Goal: Task Accomplishment & Management: Use online tool/utility

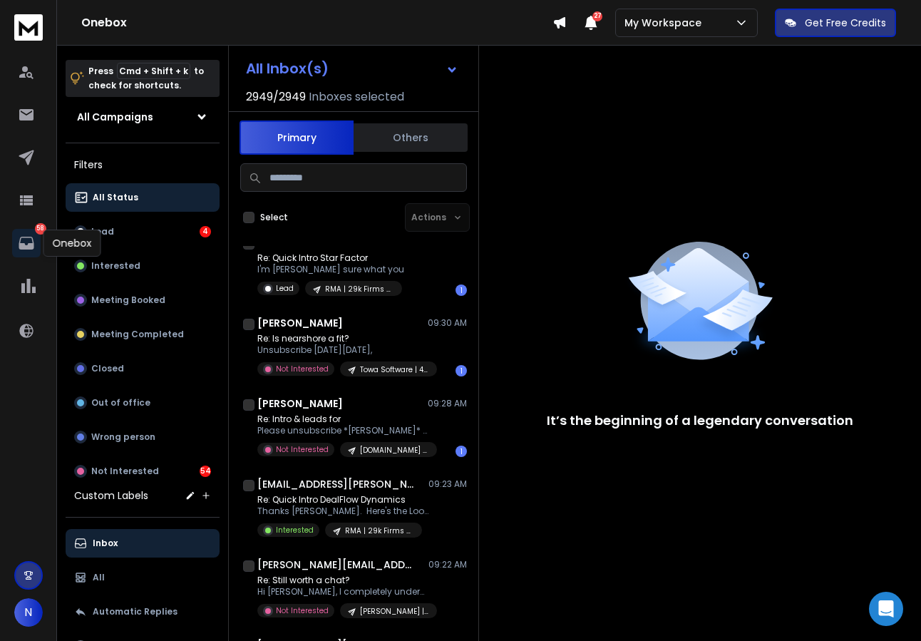
scroll to position [802, 0]
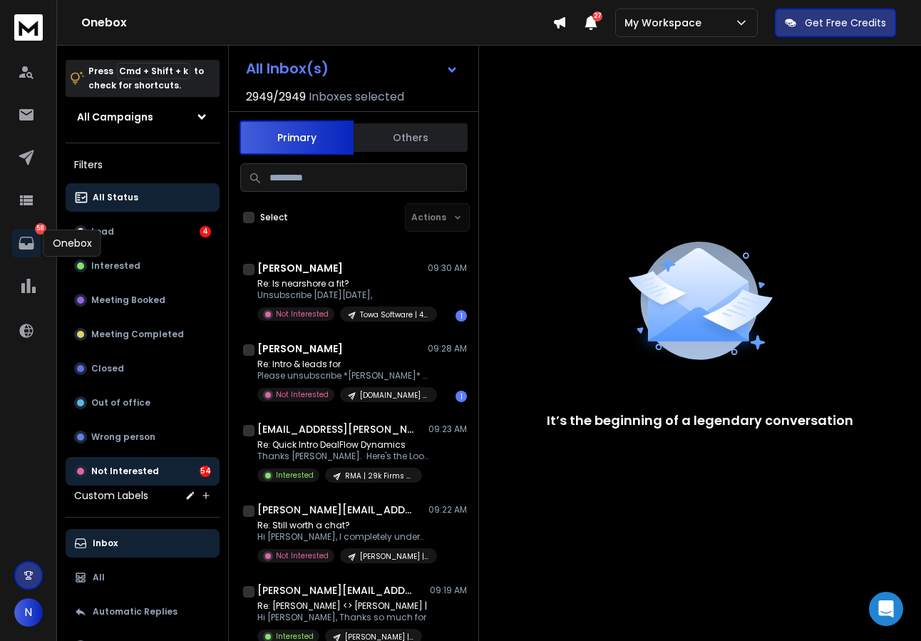
click at [135, 469] on p "Not Interested" at bounding box center [125, 471] width 68 height 11
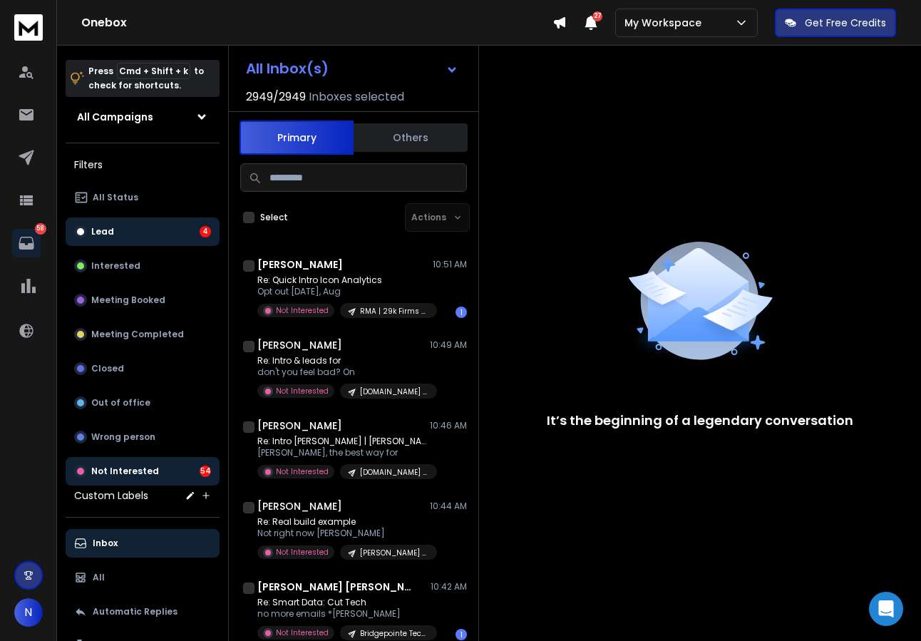
click at [147, 238] on button "Lead 4" at bounding box center [143, 232] width 154 height 29
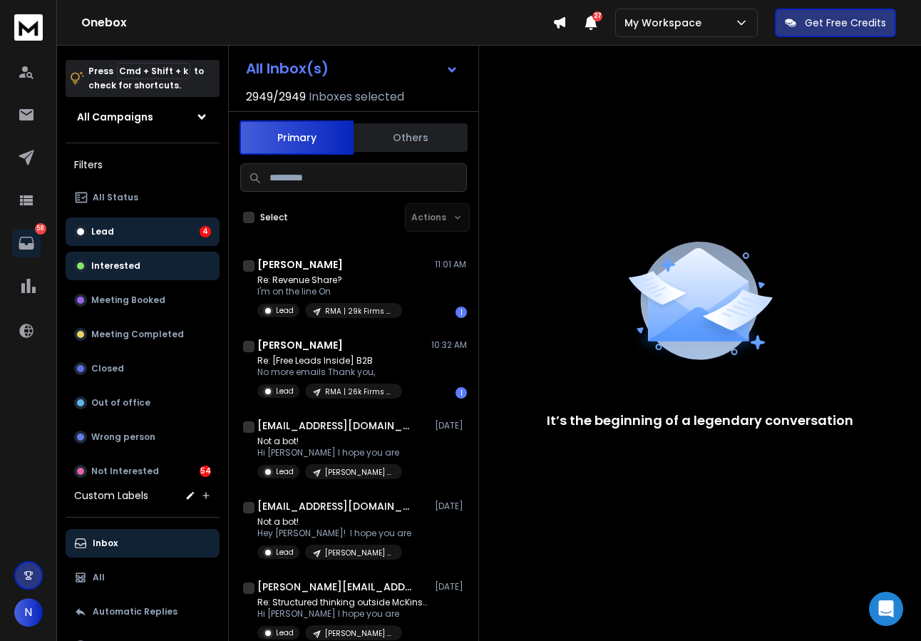
click at [114, 265] on p "Interested" at bounding box center [115, 265] width 49 height 11
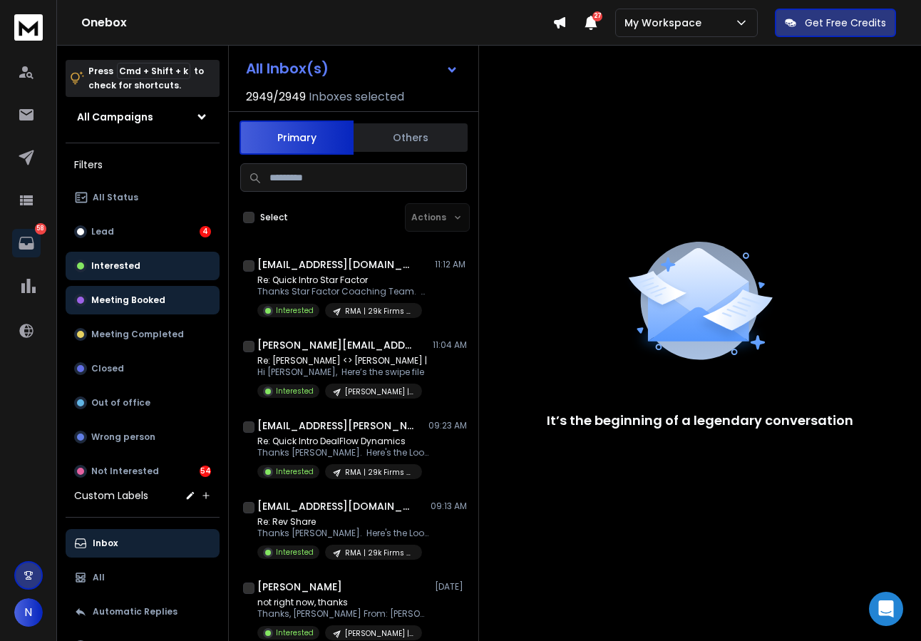
click at [161, 305] on button "Meeting Booked" at bounding box center [143, 300] width 154 height 29
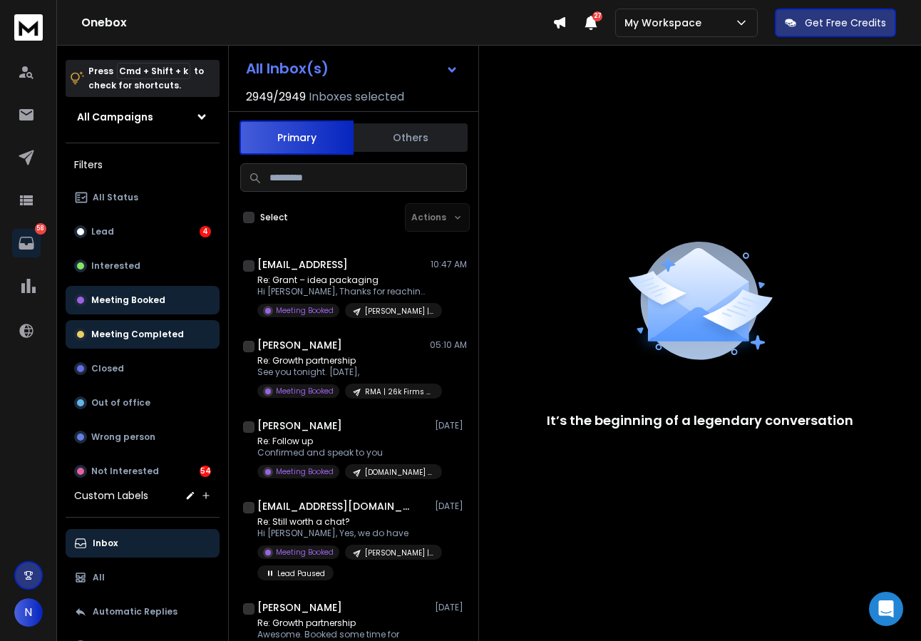
click at [131, 329] on p "Meeting Completed" at bounding box center [137, 334] width 93 height 11
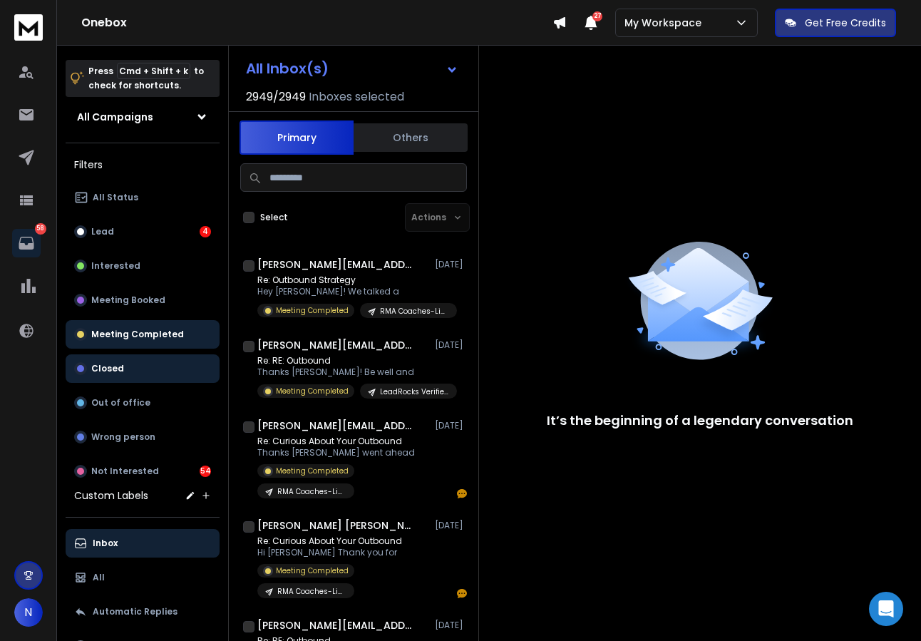
click at [141, 357] on button "Closed" at bounding box center [143, 368] width 154 height 29
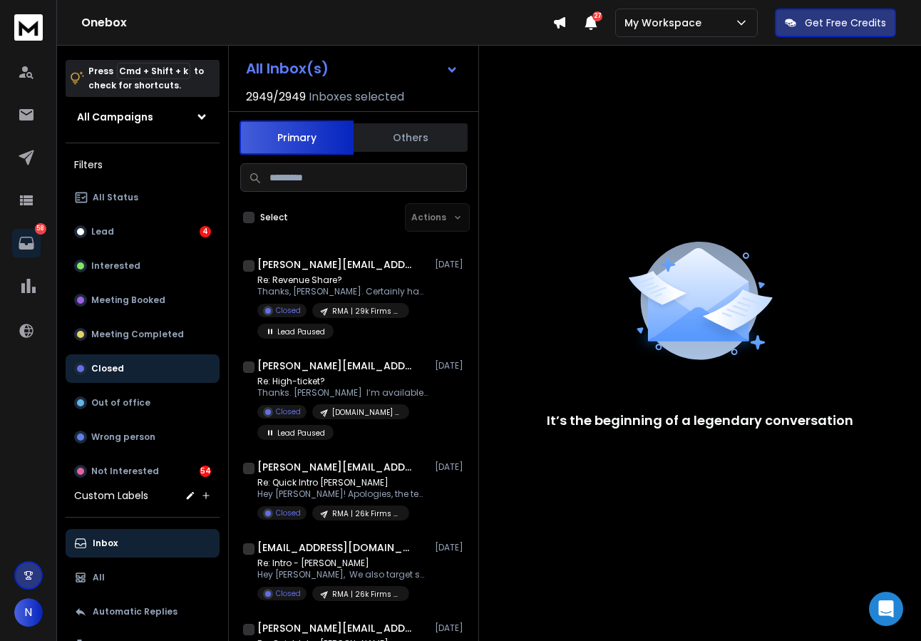
click at [113, 280] on div "All Status Lead 4 Interested Meeting Booked Meeting Completed Closed Out of off…" at bounding box center [143, 334] width 154 height 302
click at [150, 261] on button "Interested" at bounding box center [143, 266] width 154 height 29
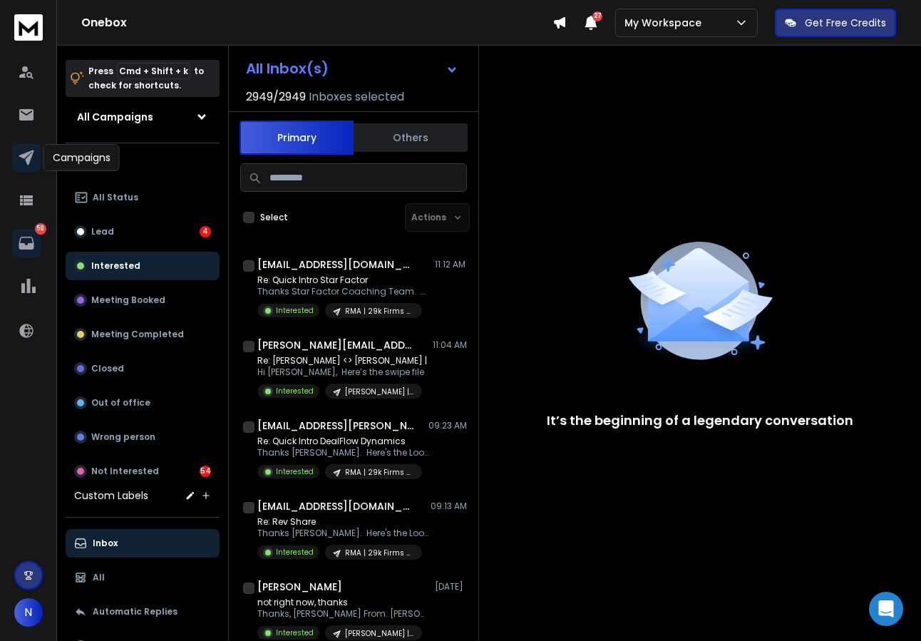
click at [22, 155] on icon at bounding box center [26, 157] width 15 height 15
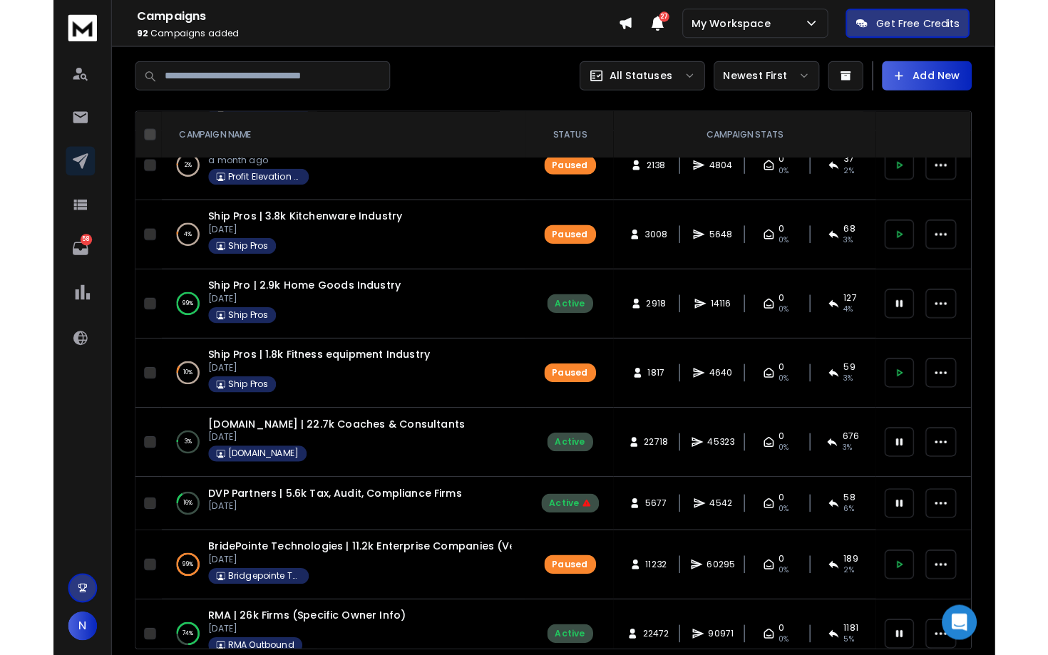
scroll to position [1939, 0]
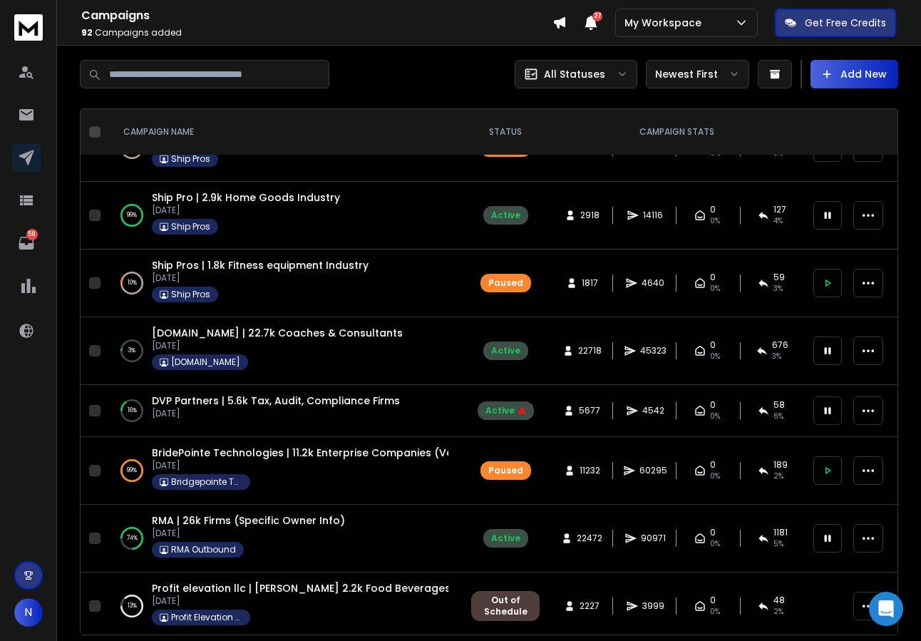
click at [260, 521] on span "RMA | 26k Firms (Specific Owner Info)" at bounding box center [248, 521] width 193 height 14
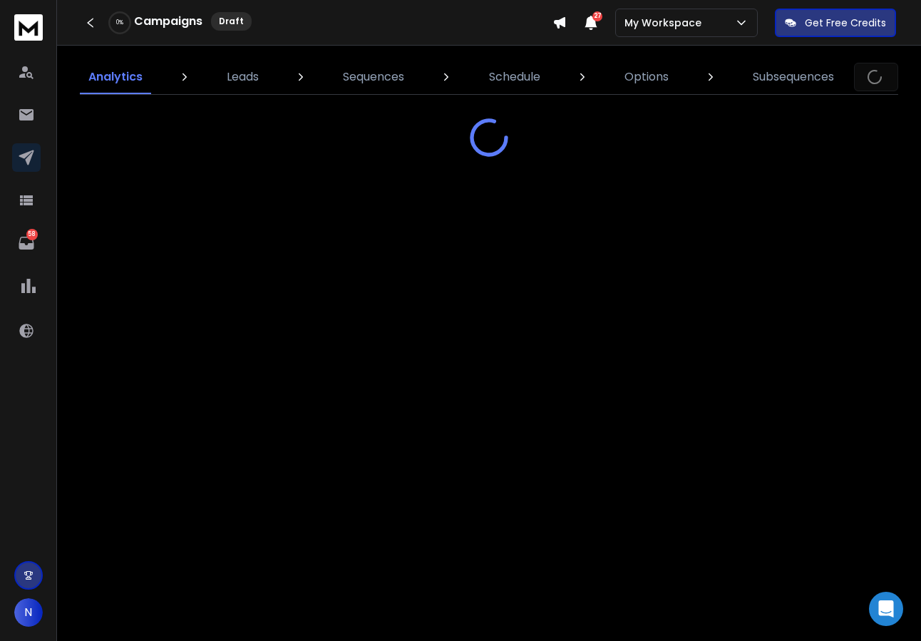
click at [252, 279] on div "Your warmest leads are on your site – Turn visits into conversations Reach Out …" at bounding box center [460, 320] width 921 height 641
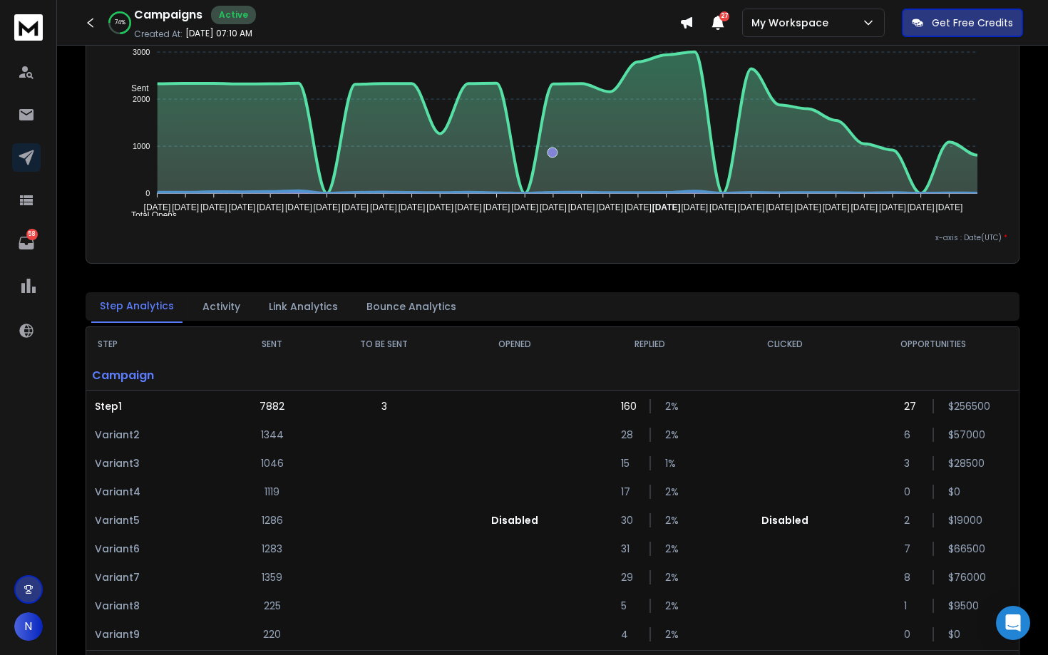
scroll to position [514, 0]
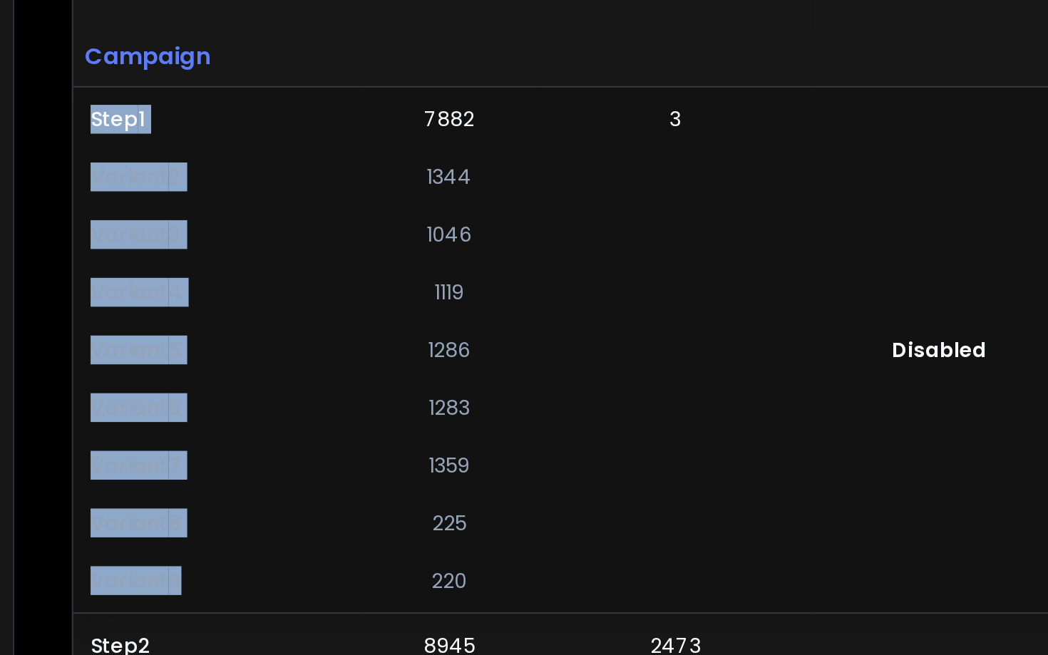
drag, startPoint x: 148, startPoint y: 536, endPoint x: 93, endPoint y: 302, distance: 239.4
click at [93, 302] on td "Step 1 Variant 2 Variant 3 Variant 4 Variant 5 Variant 6 Variant 7 Variant 8 Va…" at bounding box center [157, 421] width 143 height 260
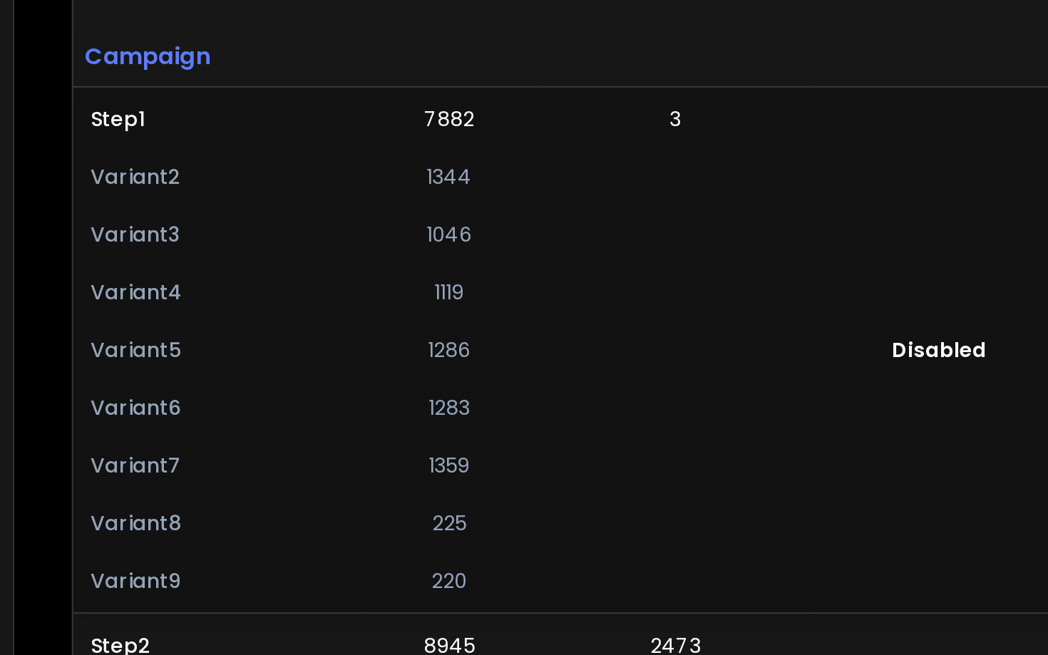
click at [112, 529] on p "Variant 9" at bounding box center [158, 535] width 126 height 14
click at [112, 508] on p "Variant 8" at bounding box center [158, 506] width 126 height 14
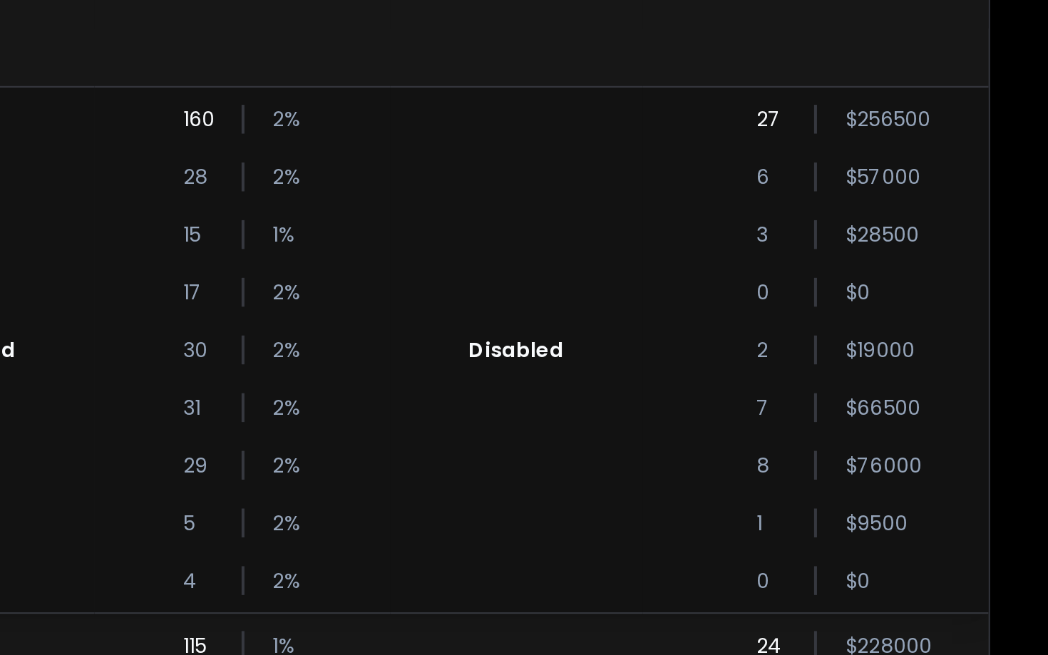
click at [921, 531] on p "$ 0" at bounding box center [956, 535] width 14 height 14
click at [921, 509] on p "$ 9500" at bounding box center [956, 506] width 14 height 14
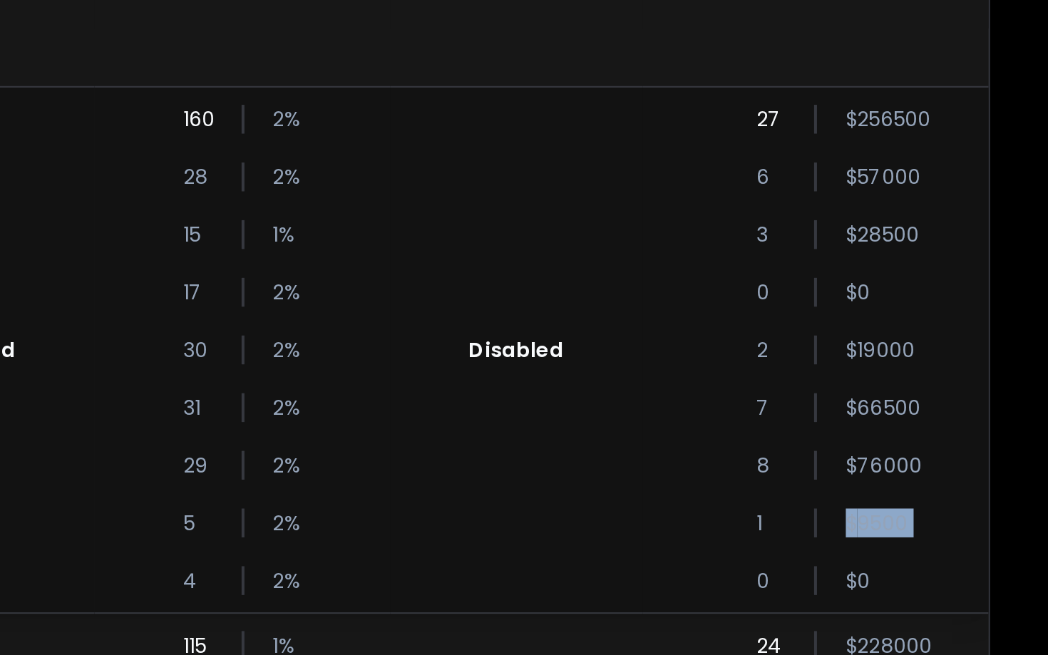
click at [921, 509] on p "$ 9500" at bounding box center [956, 506] width 14 height 14
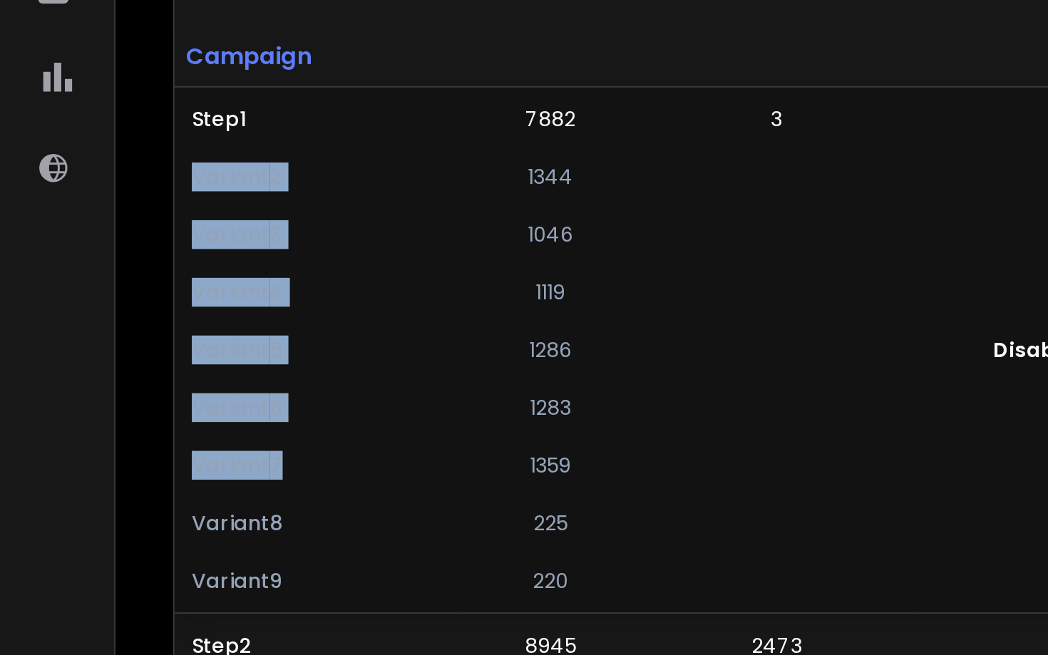
drag, startPoint x: 94, startPoint y: 327, endPoint x: 149, endPoint y: 475, distance: 157.5
click at [149, 475] on div "Step 1 Variant 2 Variant 3 Variant 4 Variant 5 Variant 6 Variant 7 Variant 8 Va…" at bounding box center [158, 421] width 126 height 242
click at [124, 393] on p "Variant 4" at bounding box center [158, 392] width 126 height 14
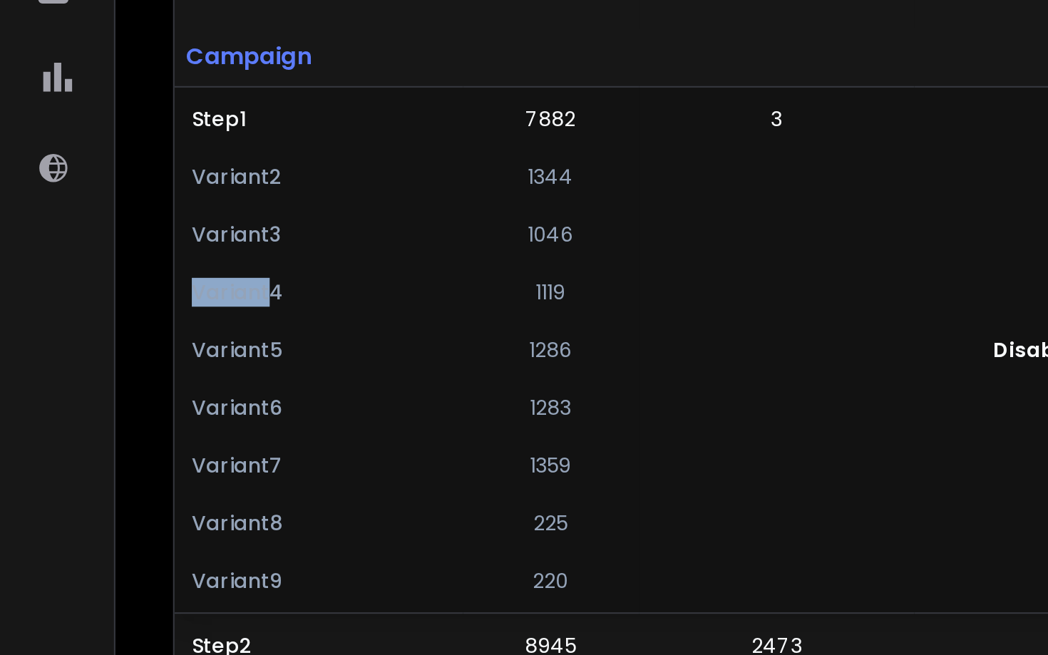
click at [124, 393] on p "Variant 4" at bounding box center [158, 392] width 126 height 14
click at [277, 399] on div "7882 1344 1046 1119 1286 1283 1359 225 220" at bounding box center [273, 421] width 70 height 242
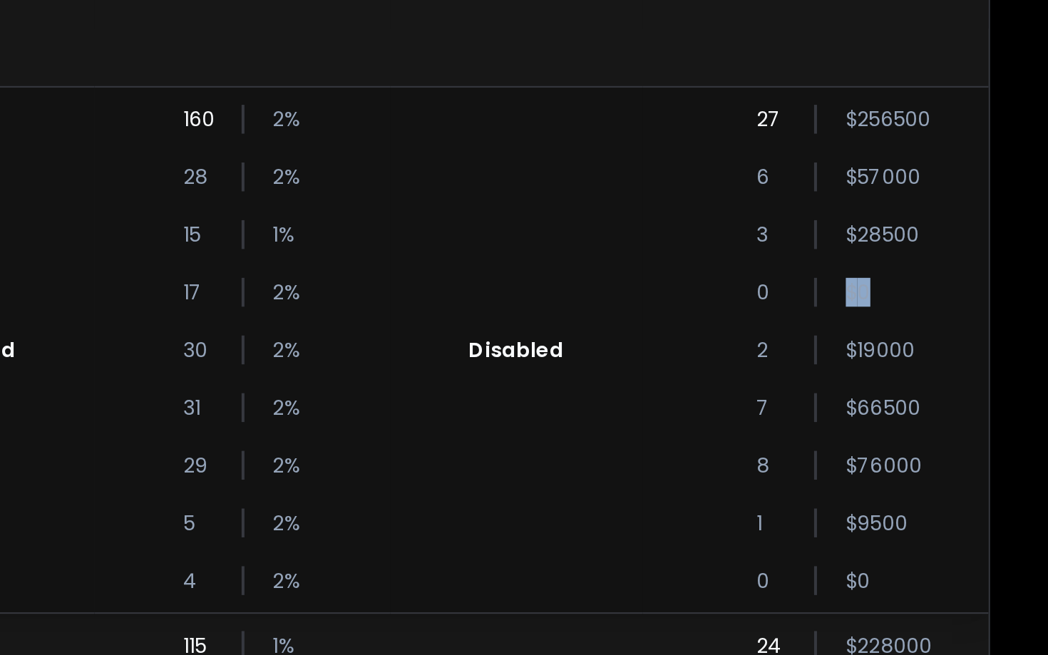
drag, startPoint x: 934, startPoint y: 390, endPoint x: 969, endPoint y: 390, distance: 34.9
click at [921, 390] on div "27 $ 256500 6 $ 57000 3 $ 28500 0 $ 0 2 $ 19000 7 $ 66500 8 $ 76000 1 $ 9500 0 …" at bounding box center [934, 421] width 154 height 242
drag, startPoint x: 945, startPoint y: 326, endPoint x: 901, endPoint y: 336, distance: 45.3
click at [901, 336] on div "27 $ 256500 6 $ 57000 3 $ 28500 0 $ 0 2 $ 19000 7 $ 66500 8 $ 76000 1 $ 9500 0 …" at bounding box center [934, 421] width 154 height 242
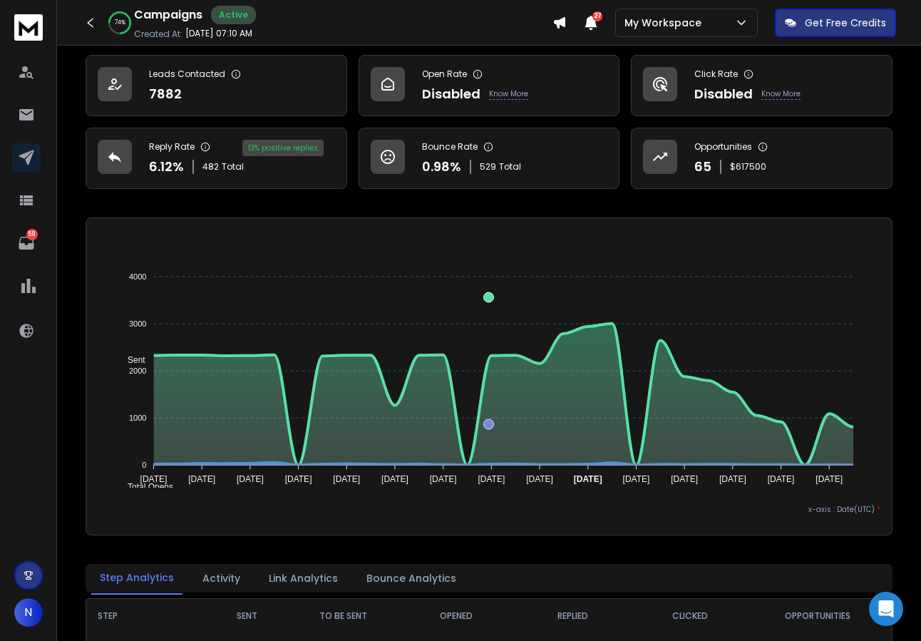
scroll to position [0, 0]
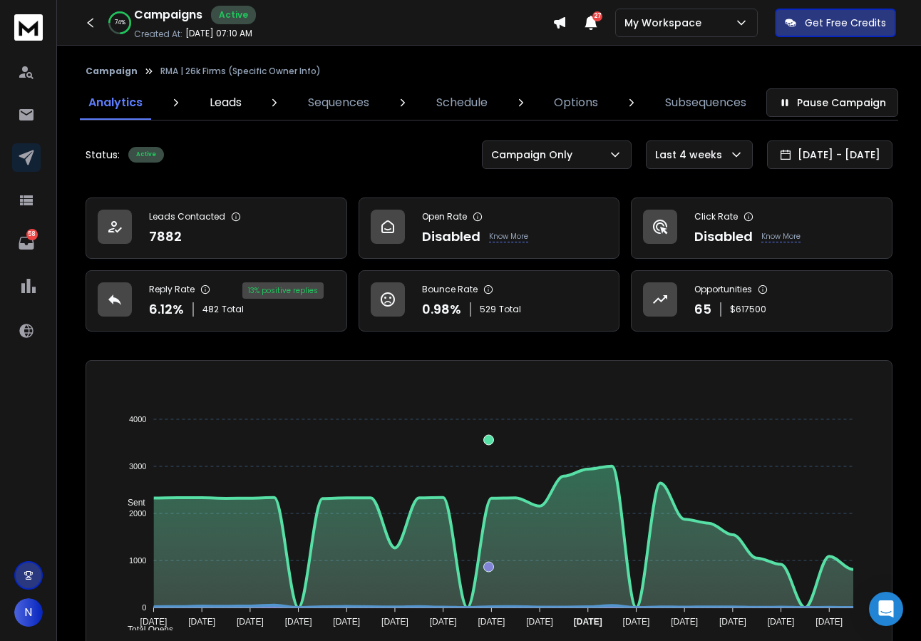
click at [241, 103] on p "Leads" at bounding box center [226, 102] width 32 height 17
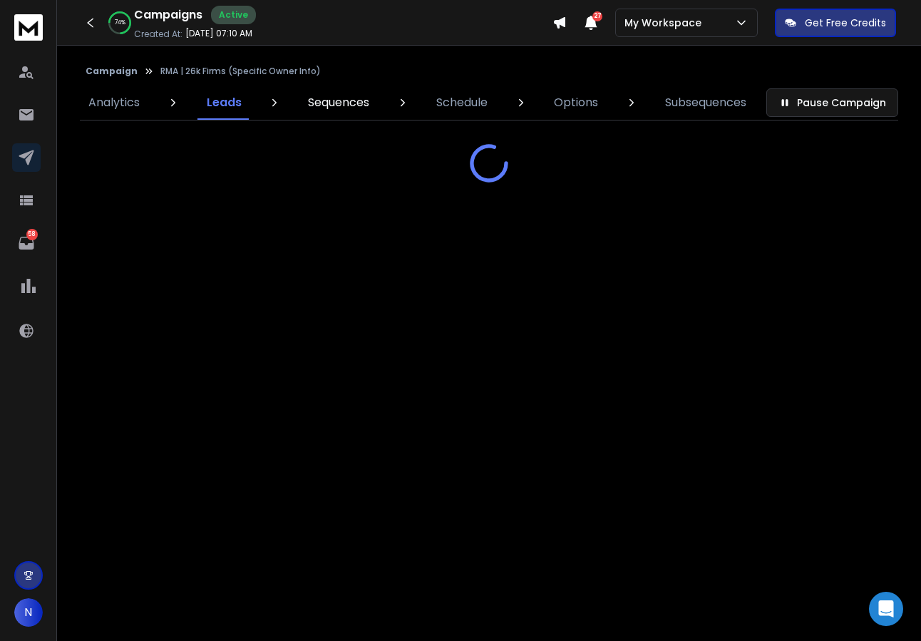
click at [333, 118] on link "Sequences" at bounding box center [339, 103] width 78 height 34
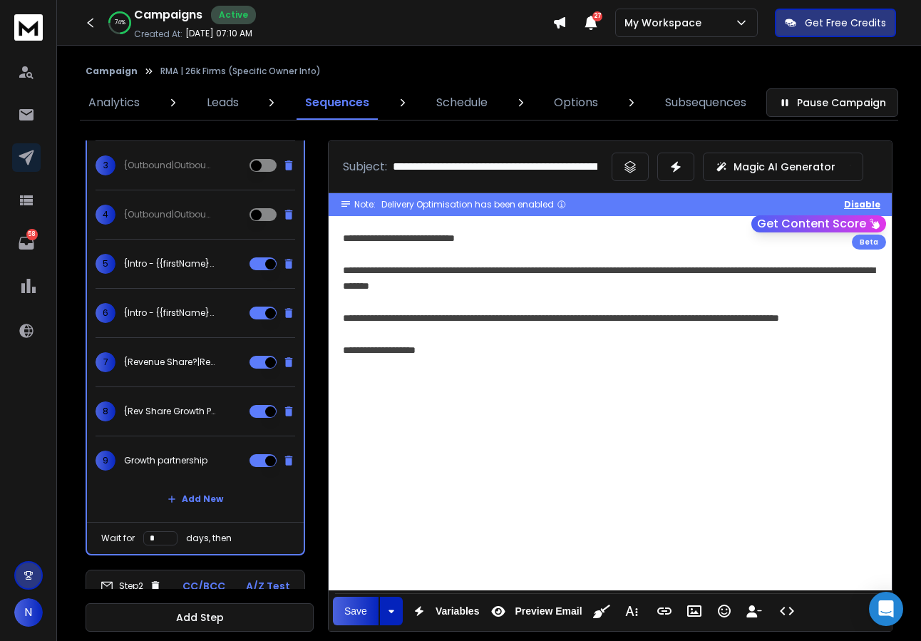
scroll to position [172, 0]
